Goal: Task Accomplishment & Management: Manage account settings

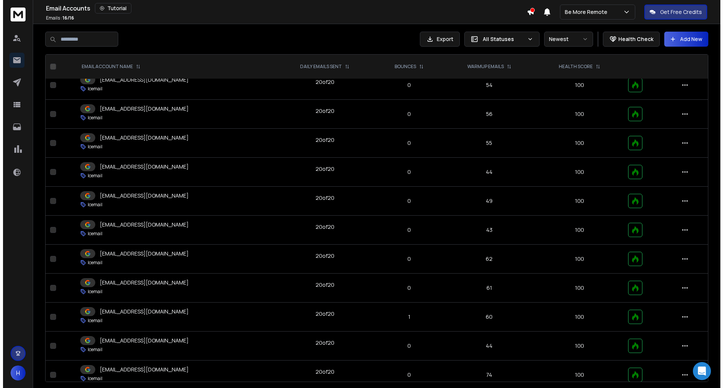
scroll to position [167, 0]
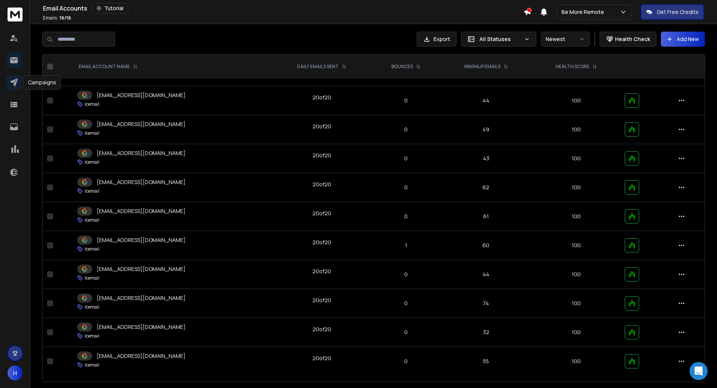
click at [20, 82] on link at bounding box center [13, 82] width 15 height 15
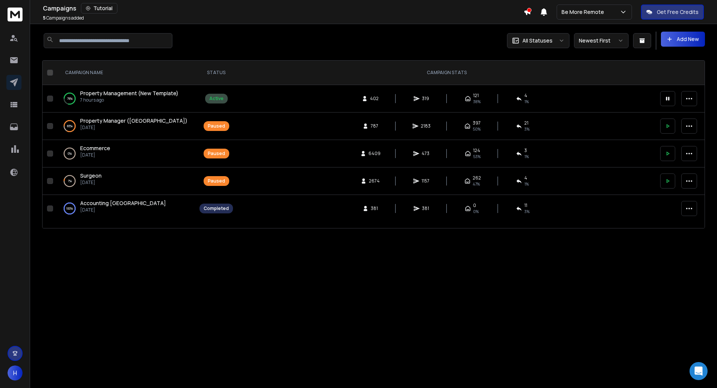
click at [131, 96] on span "Property Management (New Template)" at bounding box center [129, 93] width 98 height 7
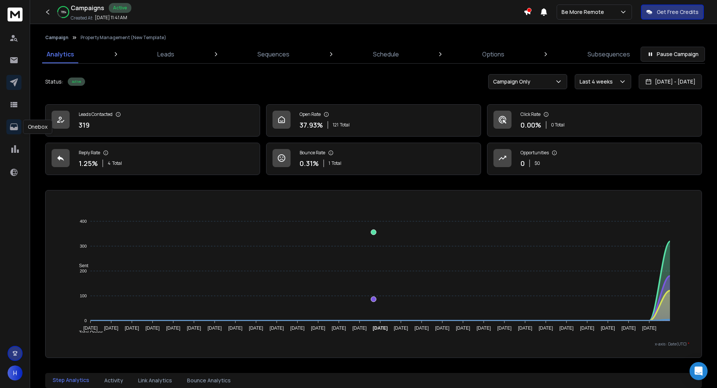
click at [16, 128] on icon at bounding box center [14, 127] width 8 height 7
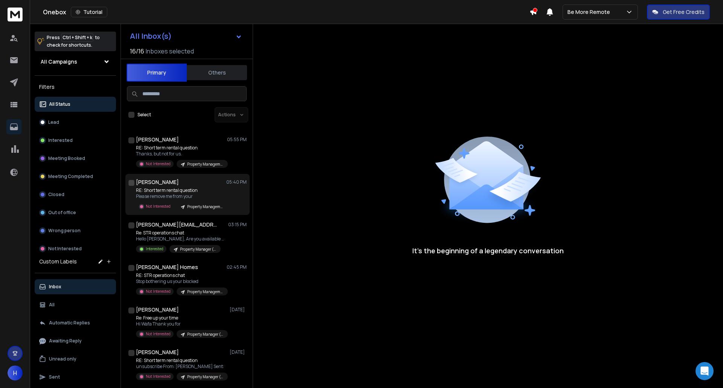
click at [195, 188] on p "RE: Short term rental question" at bounding box center [181, 191] width 90 height 6
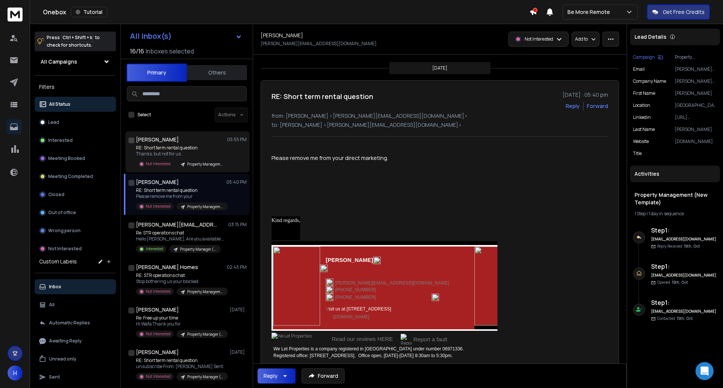
click at [163, 133] on div "[PERSON_NAME] 05:55 PM RE: Short term rental question Thanks, but not for us. N…" at bounding box center [187, 151] width 124 height 41
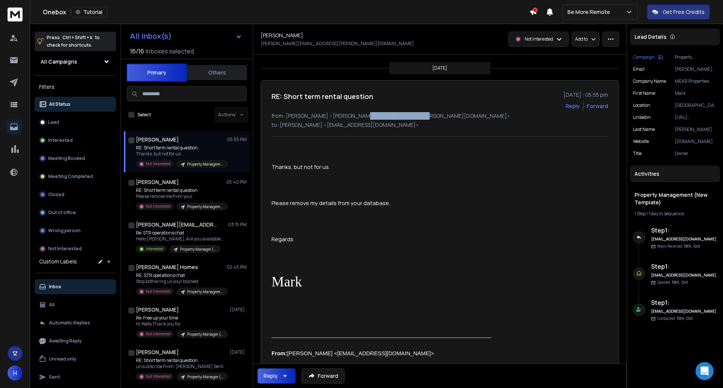
drag, startPoint x: 350, startPoint y: 117, endPoint x: 400, endPoint y: 117, distance: 50.1
click at [400, 117] on p "from: [PERSON_NAME] <[PERSON_NAME][EMAIL_ADDRESS][PERSON_NAME][DOMAIN_NAME]>" at bounding box center [440, 116] width 337 height 8
click at [602, 17] on button "Be More Remote" at bounding box center [600, 12] width 75 height 15
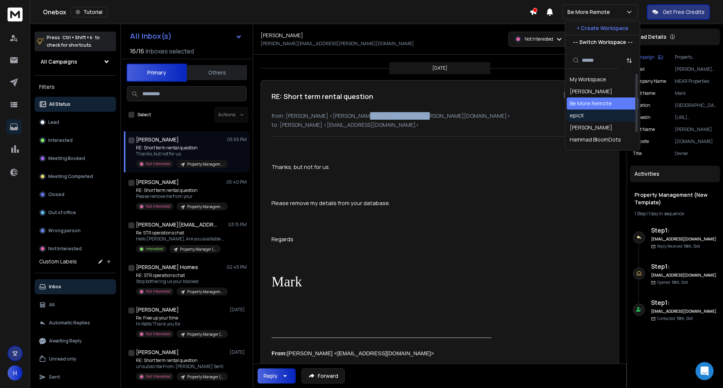
click at [584, 116] on div "epicX" at bounding box center [603, 116] width 72 height 12
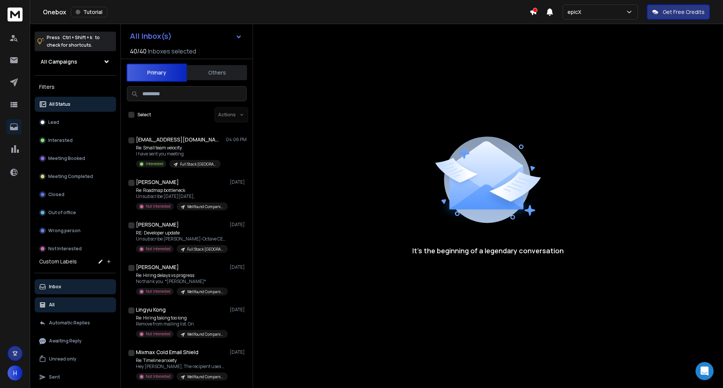
click at [56, 305] on button "All" at bounding box center [75, 305] width 81 height 15
click at [13, 82] on icon at bounding box center [14, 83] width 8 height 8
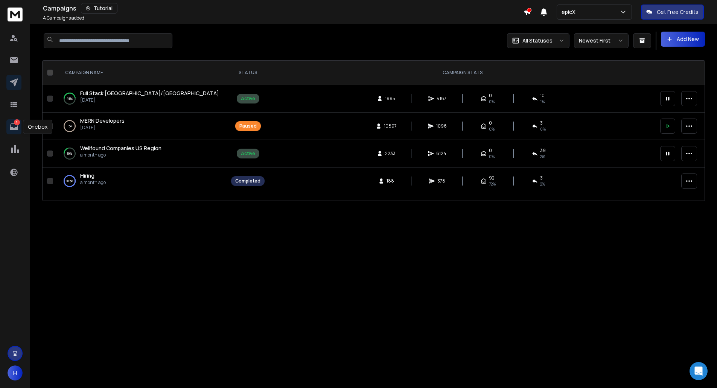
click at [12, 126] on icon at bounding box center [13, 126] width 9 height 9
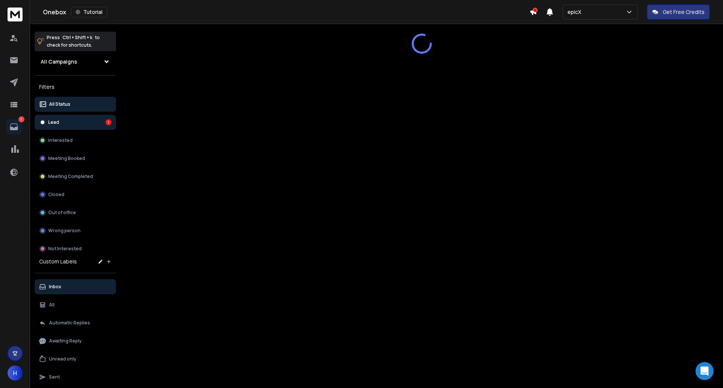
click at [65, 126] on button "Lead 1" at bounding box center [75, 122] width 81 height 15
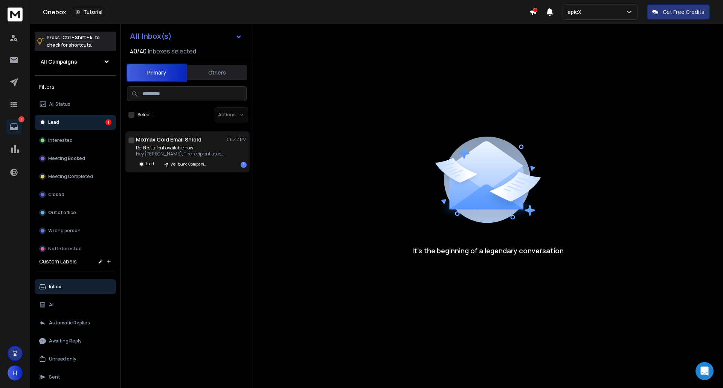
click at [163, 153] on p "Hey Hassan, The recipient uses Mixmax" at bounding box center [181, 154] width 90 height 6
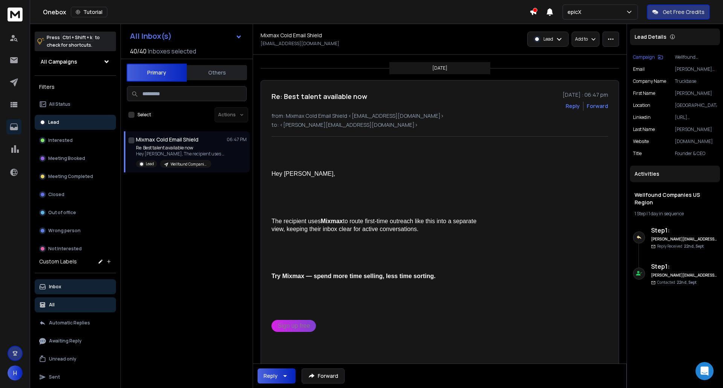
click at [57, 303] on button "All" at bounding box center [75, 305] width 81 height 15
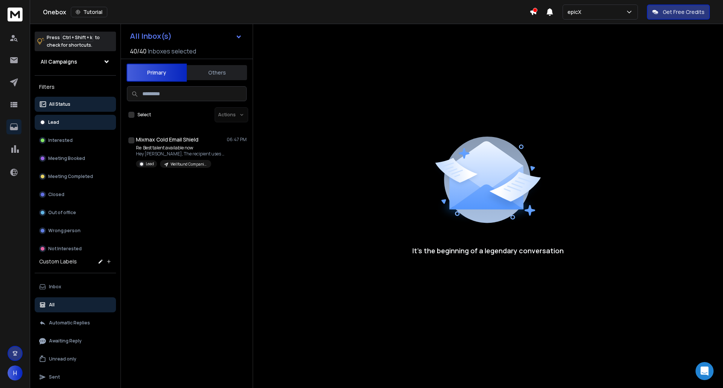
click at [63, 105] on p "All Status" at bounding box center [59, 104] width 21 height 6
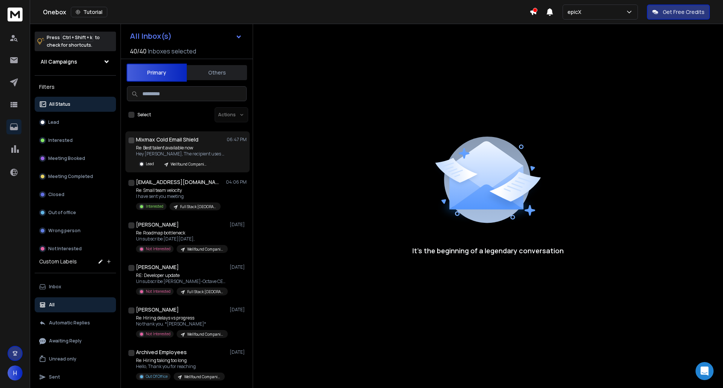
click at [182, 137] on h1 "Mixmax Cold Email Shield" at bounding box center [167, 140] width 63 height 8
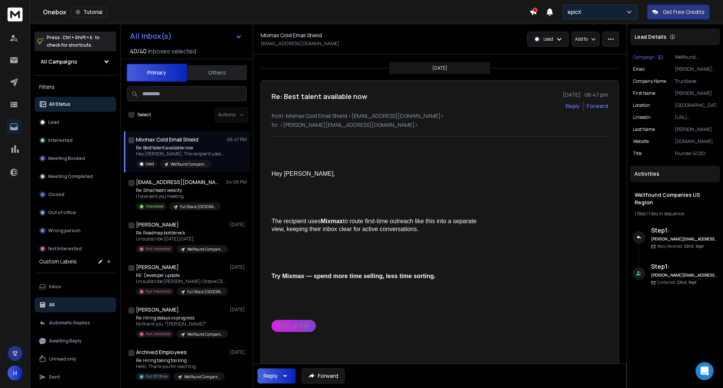
click at [597, 13] on div "epicX" at bounding box center [601, 12] width 66 height 8
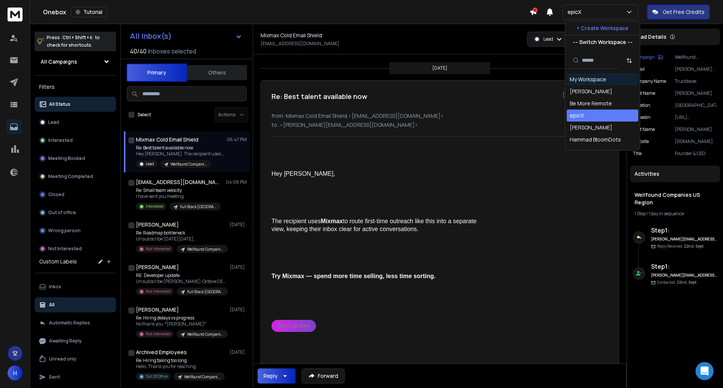
drag, startPoint x: 449, startPoint y: 32, endPoint x: 316, endPoint y: 43, distance: 133.3
click at [449, 32] on div "Lead Add to" at bounding box center [530, 39] width 177 height 15
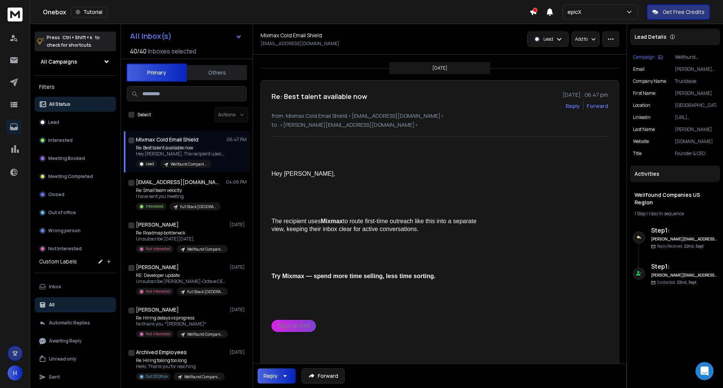
click at [235, 114] on div "Actions" at bounding box center [232, 114] width 34 height 15
click at [239, 114] on div "Actions" at bounding box center [232, 114] width 34 height 15
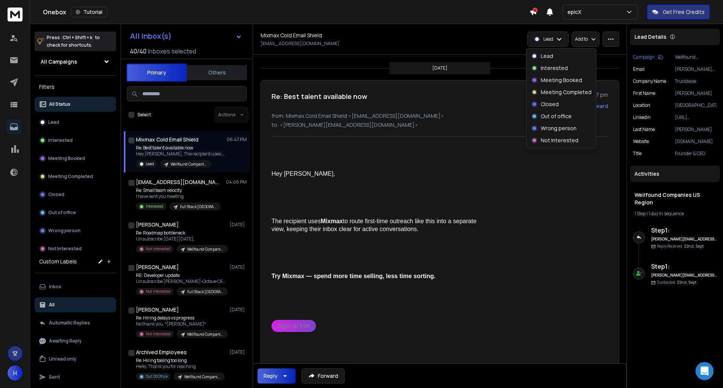
click at [552, 39] on p "Lead" at bounding box center [548, 39] width 10 height 6
click at [494, 158] on div "Hey Hassan, The recipient uses Mixmax to route first-time outreach like this in…" at bounding box center [385, 334] width 226 height 381
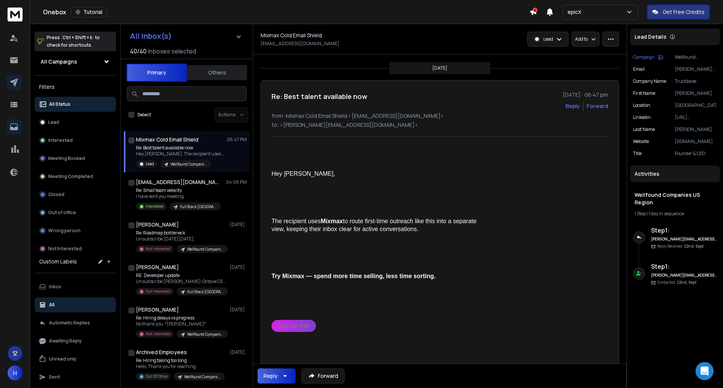
click at [18, 87] on icon at bounding box center [13, 82] width 9 height 9
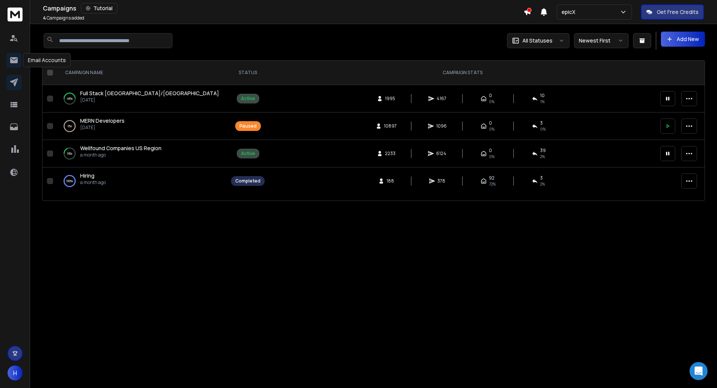
click at [9, 55] on link at bounding box center [13, 60] width 15 height 15
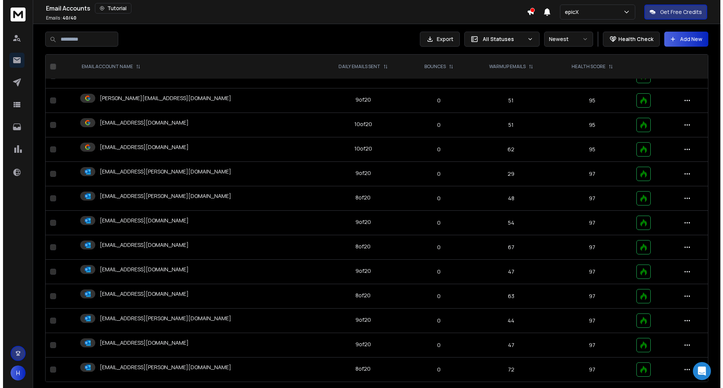
scroll to position [682, 0]
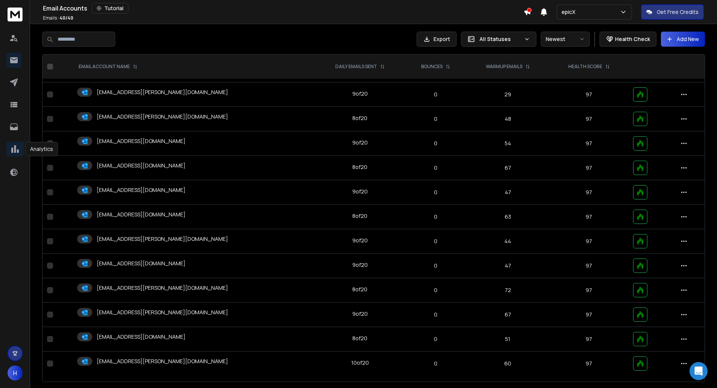
click at [16, 154] on icon at bounding box center [14, 148] width 11 height 11
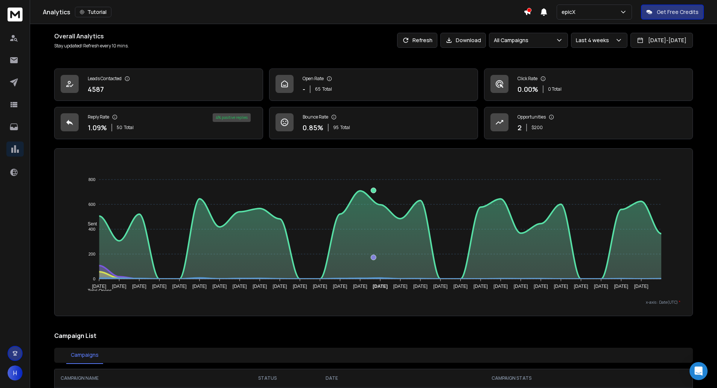
click at [19, 70] on div at bounding box center [14, 62] width 17 height 18
click at [15, 60] on icon at bounding box center [14, 60] width 8 height 6
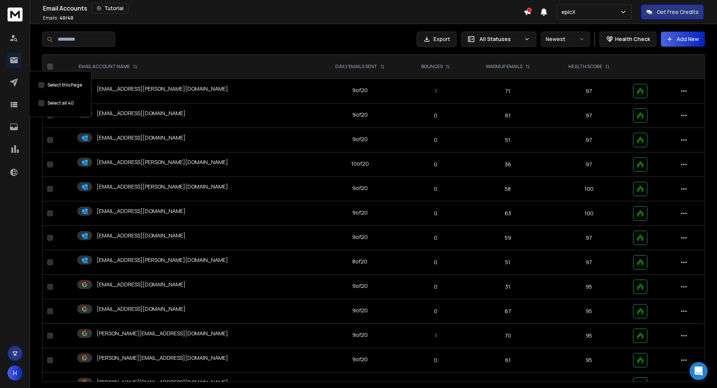
click at [43, 103] on button "Select this Page" at bounding box center [41, 103] width 6 height 6
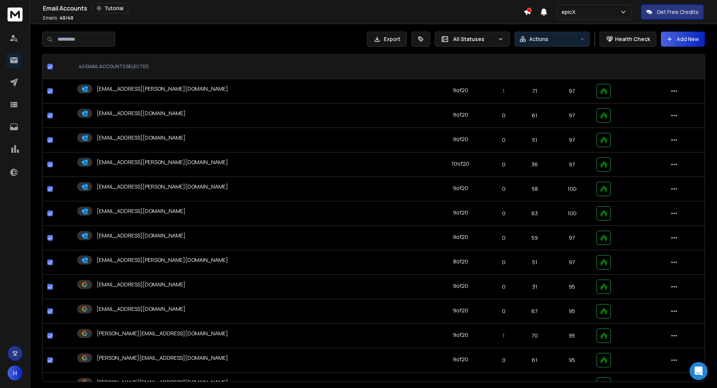
click at [567, 43] on button "Actions" at bounding box center [552, 39] width 75 height 15
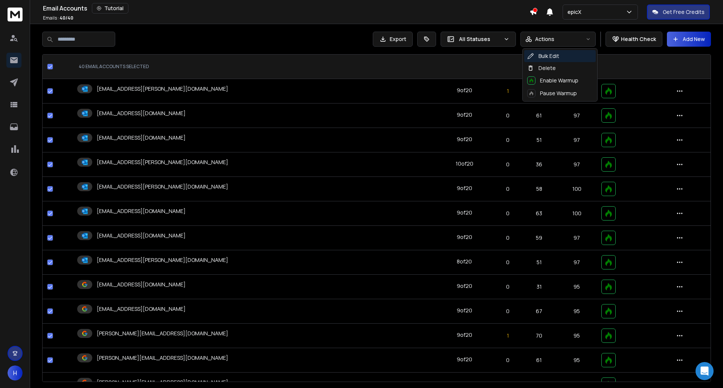
click at [551, 57] on div "Bulk Edit" at bounding box center [543, 56] width 32 height 8
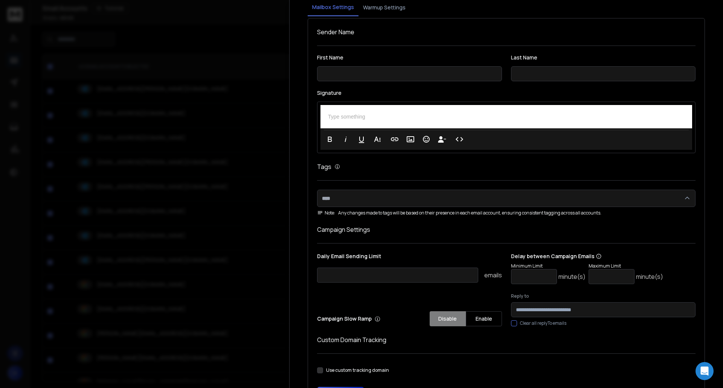
scroll to position [38, 0]
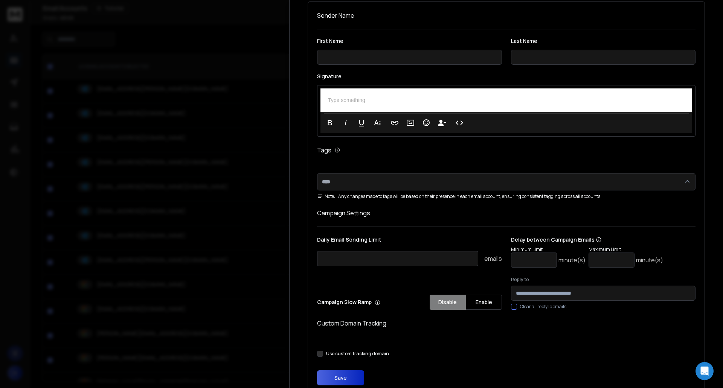
click at [382, 256] on input "number" at bounding box center [397, 258] width 161 height 15
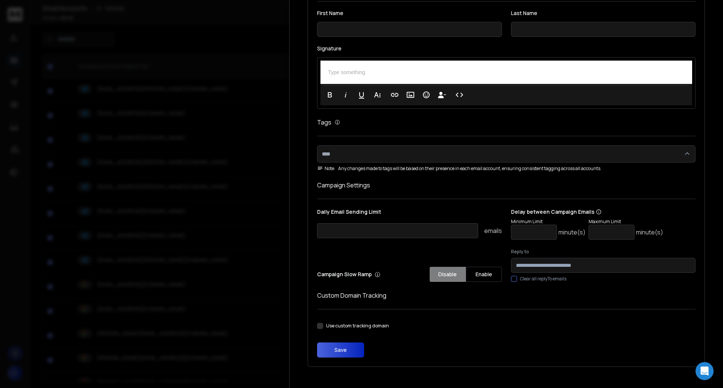
type input "**"
click at [346, 349] on button "Save" at bounding box center [340, 350] width 47 height 15
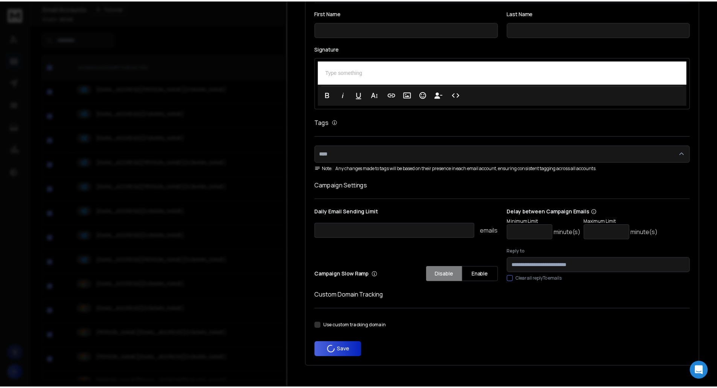
scroll to position [56, 0]
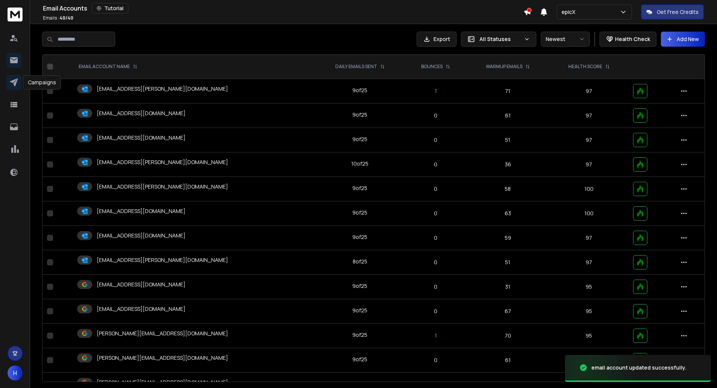
click at [9, 86] on link at bounding box center [13, 82] width 15 height 15
